Goal: Task Accomplishment & Management: Manage account settings

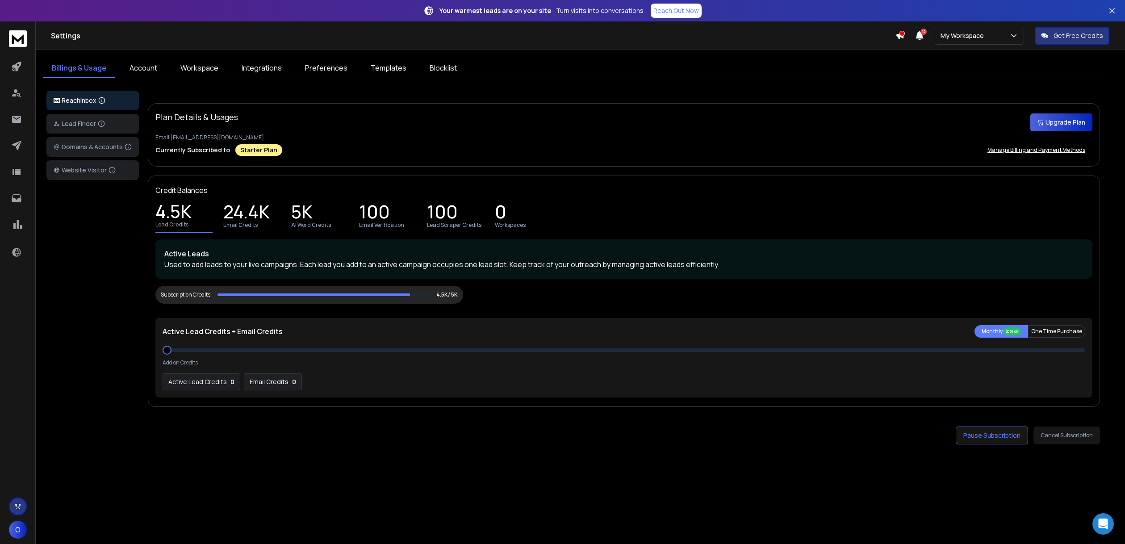
click at [1054, 152] on p "Manage Billing and Payment Methods" at bounding box center [1036, 149] width 98 height 7
click at [1060, 435] on button "Cancel Subscription" at bounding box center [1067, 436] width 67 height 18
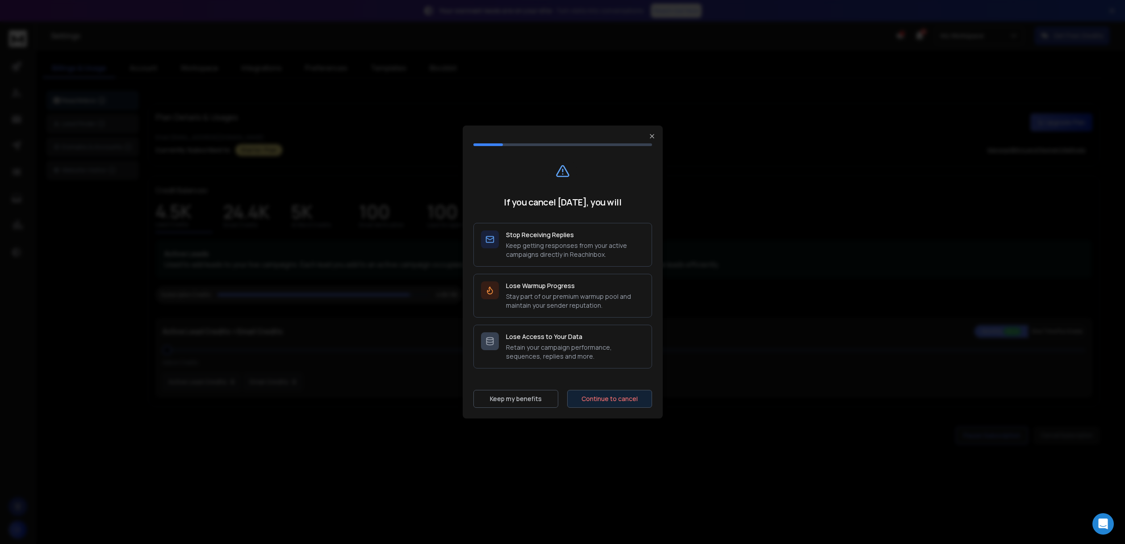
click at [629, 396] on button "Continue to cancel" at bounding box center [609, 399] width 85 height 18
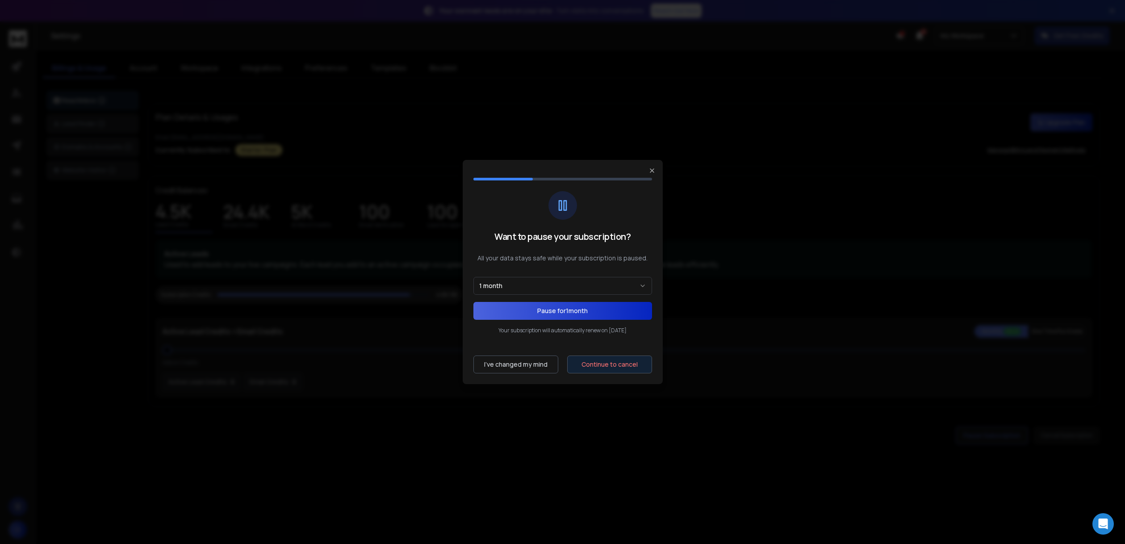
click at [606, 365] on button "Continue to cancel" at bounding box center [609, 365] width 85 height 18
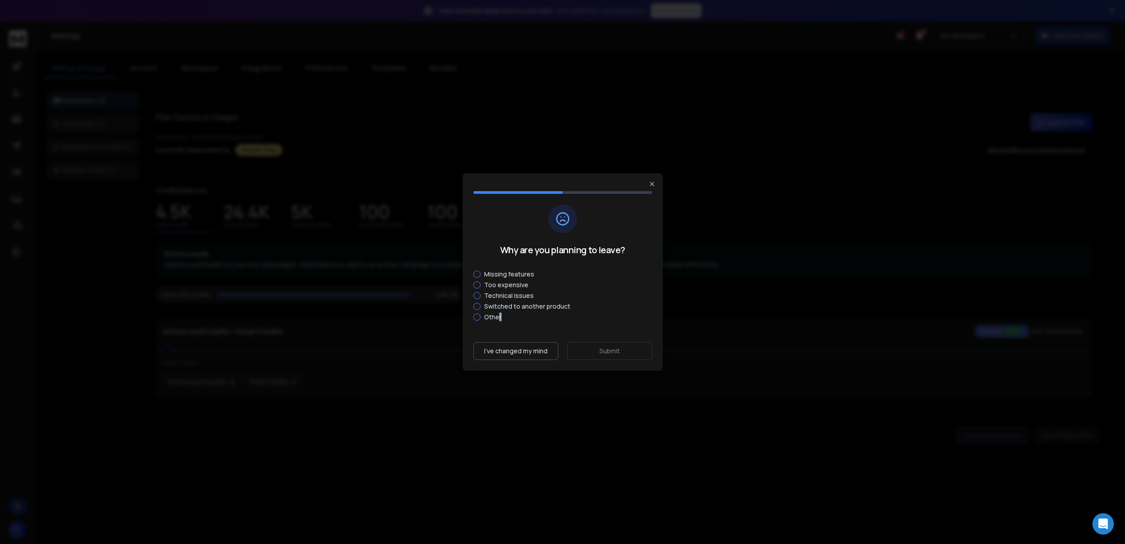
click at [497, 318] on label "Other" at bounding box center [568, 317] width 168 height 6
click at [476, 317] on button "Other" at bounding box center [476, 317] width 7 height 7
click at [600, 353] on button "Submit" at bounding box center [609, 351] width 85 height 18
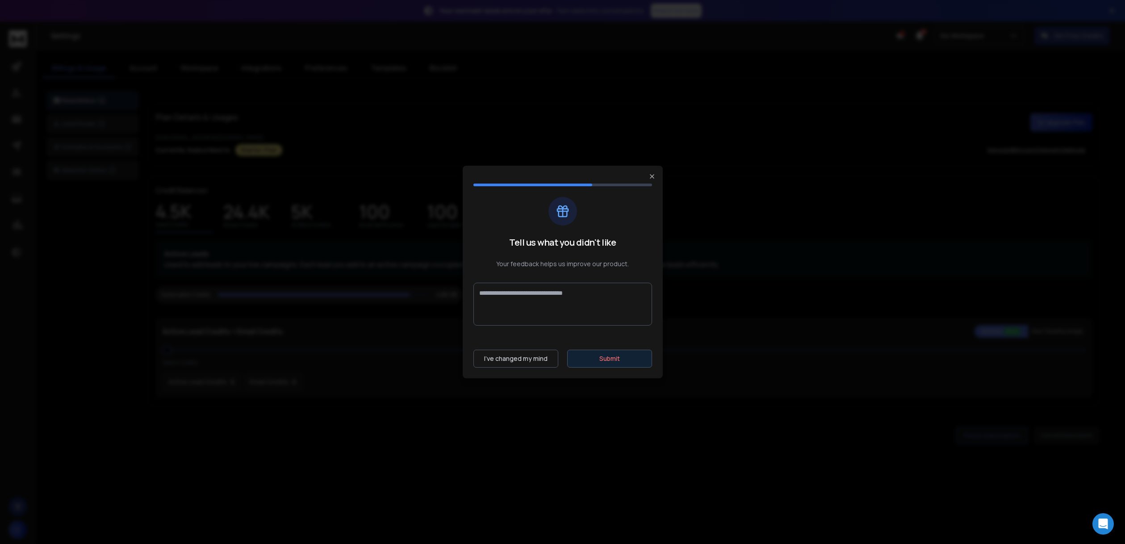
click at [602, 362] on button "Submit" at bounding box center [609, 359] width 85 height 18
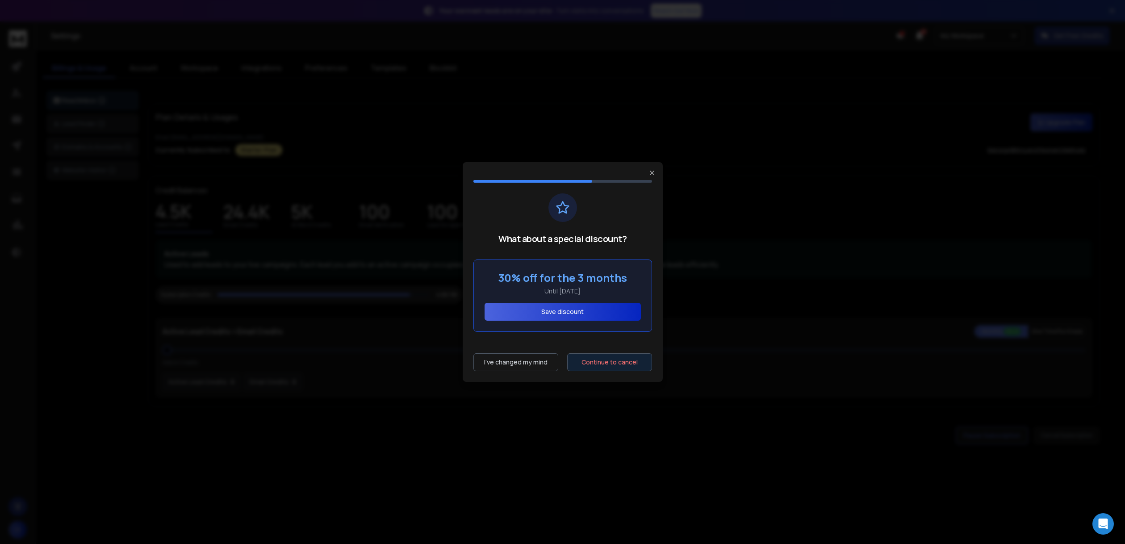
click at [593, 358] on button "Continue to cancel" at bounding box center [609, 362] width 85 height 18
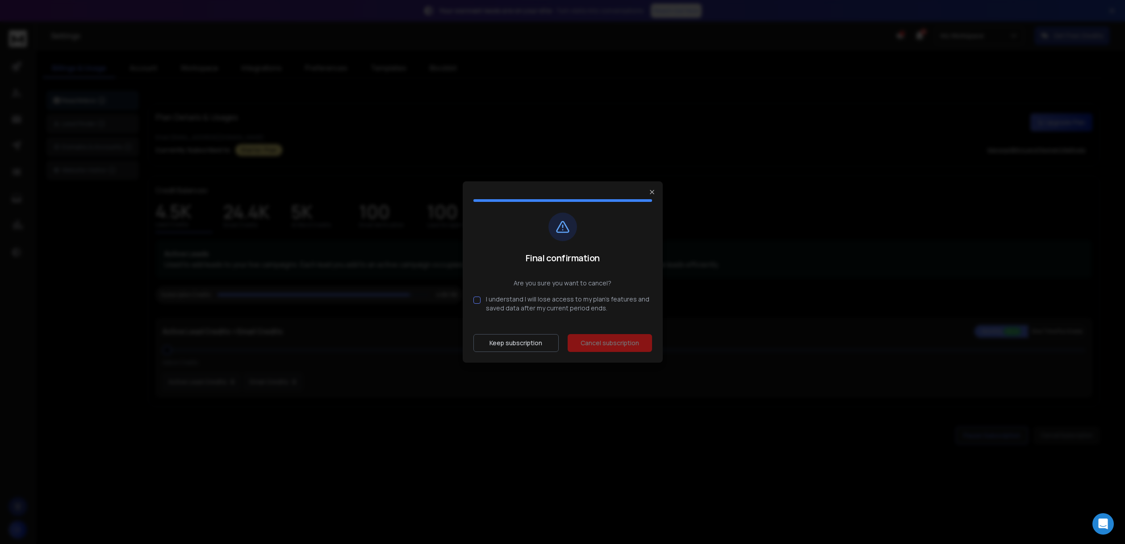
click at [529, 308] on label "I understand I will lose access to my plan's features and saved data after my c…" at bounding box center [569, 304] width 166 height 18
click at [481, 304] on button "I understand I will lose access to my plan's features and saved data after my c…" at bounding box center [476, 300] width 7 height 7
click at [600, 345] on button "Cancel subscription" at bounding box center [610, 343] width 84 height 18
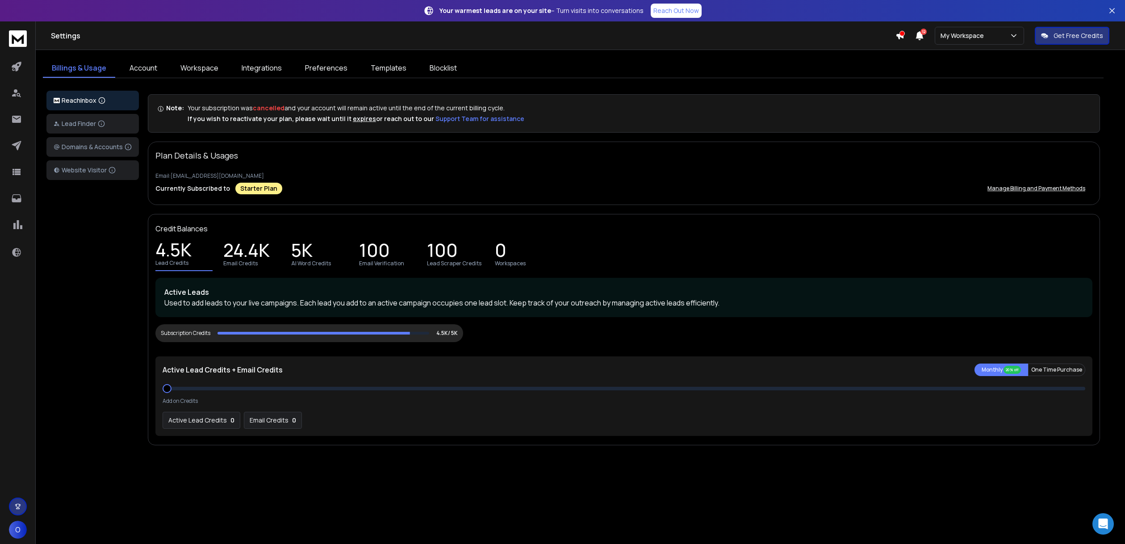
click at [1034, 190] on p "Manage Billing and Payment Methods" at bounding box center [1036, 188] width 98 height 7
